Goal: Find contact information: Find contact information

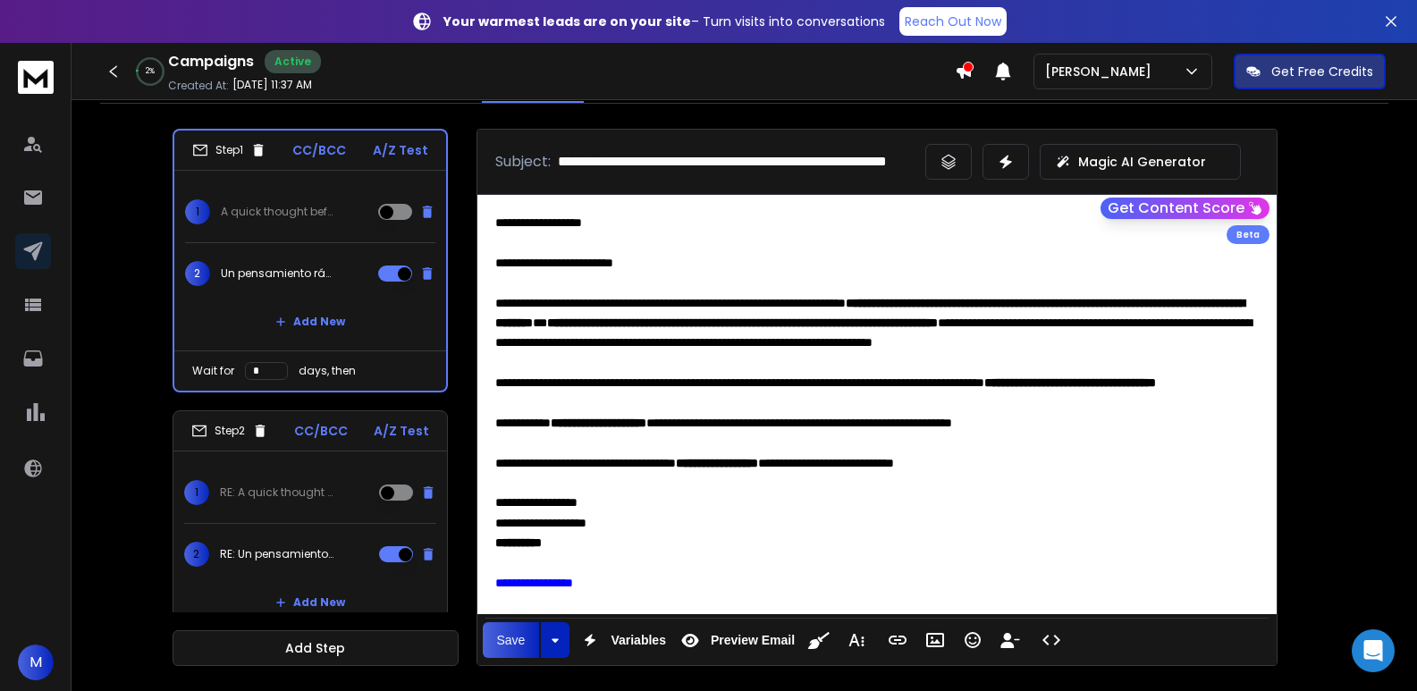
scroll to position [41, 0]
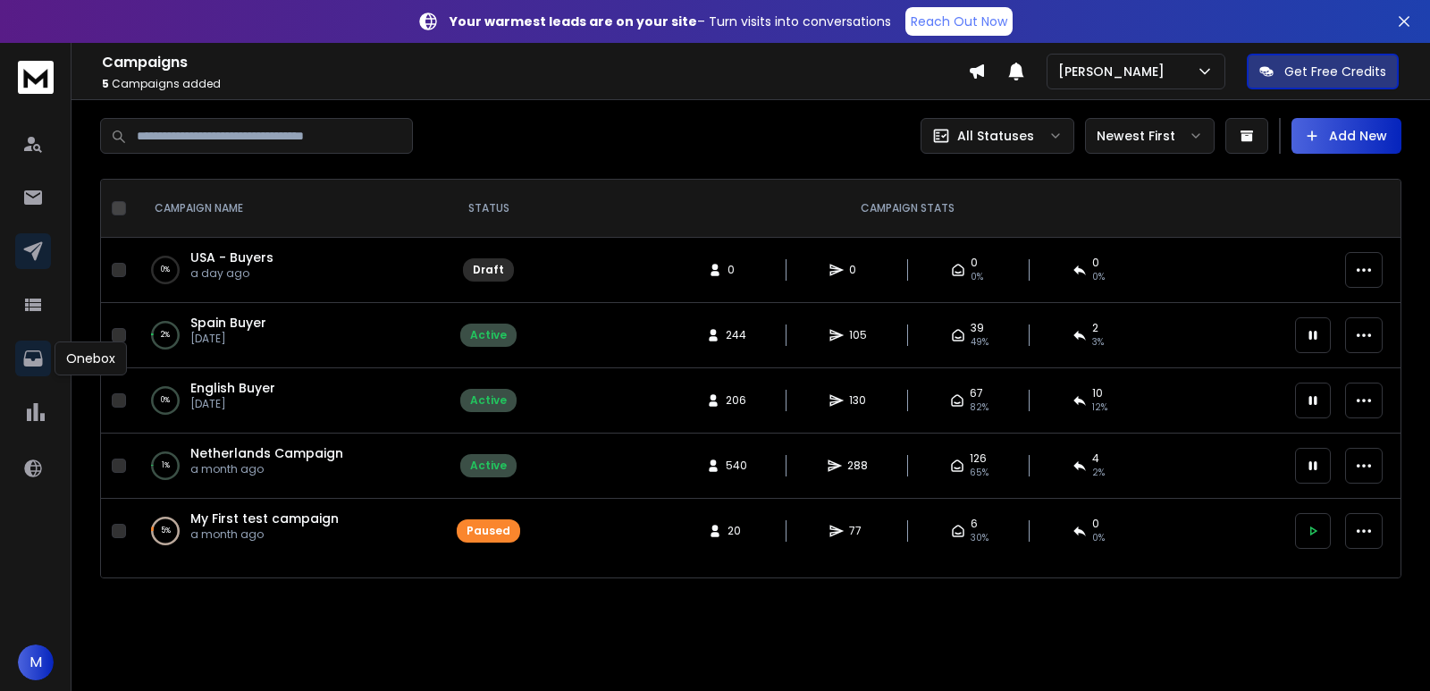
click at [25, 354] on icon at bounding box center [32, 358] width 19 height 16
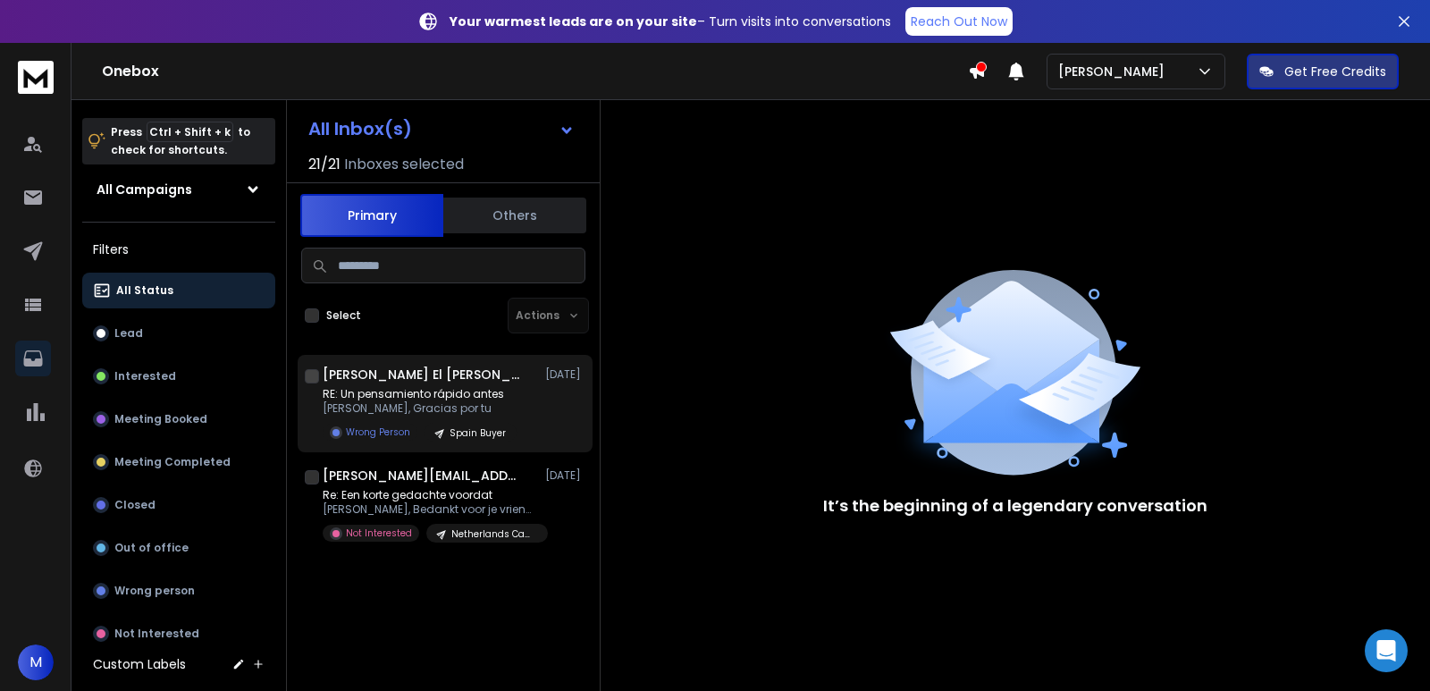
click at [352, 375] on h1 "[PERSON_NAME] El [PERSON_NAME] [PERSON_NAME]" at bounding box center [421, 375] width 197 height 18
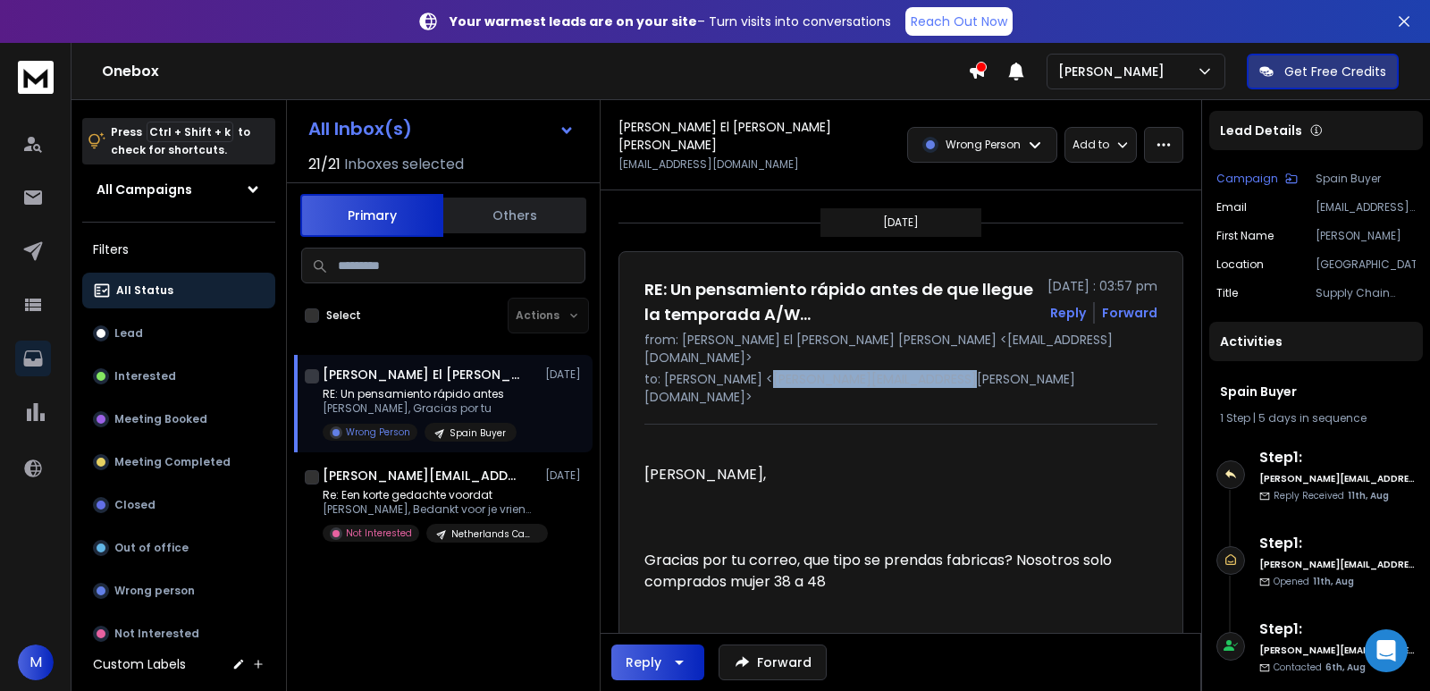
drag, startPoint x: 761, startPoint y: 344, endPoint x: 965, endPoint y: 353, distance: 204.9
copy p "[PERSON_NAME][EMAIL_ADDRESS][PERSON_NAME][DOMAIN_NAME]"
